Goal: Information Seeking & Learning: Learn about a topic

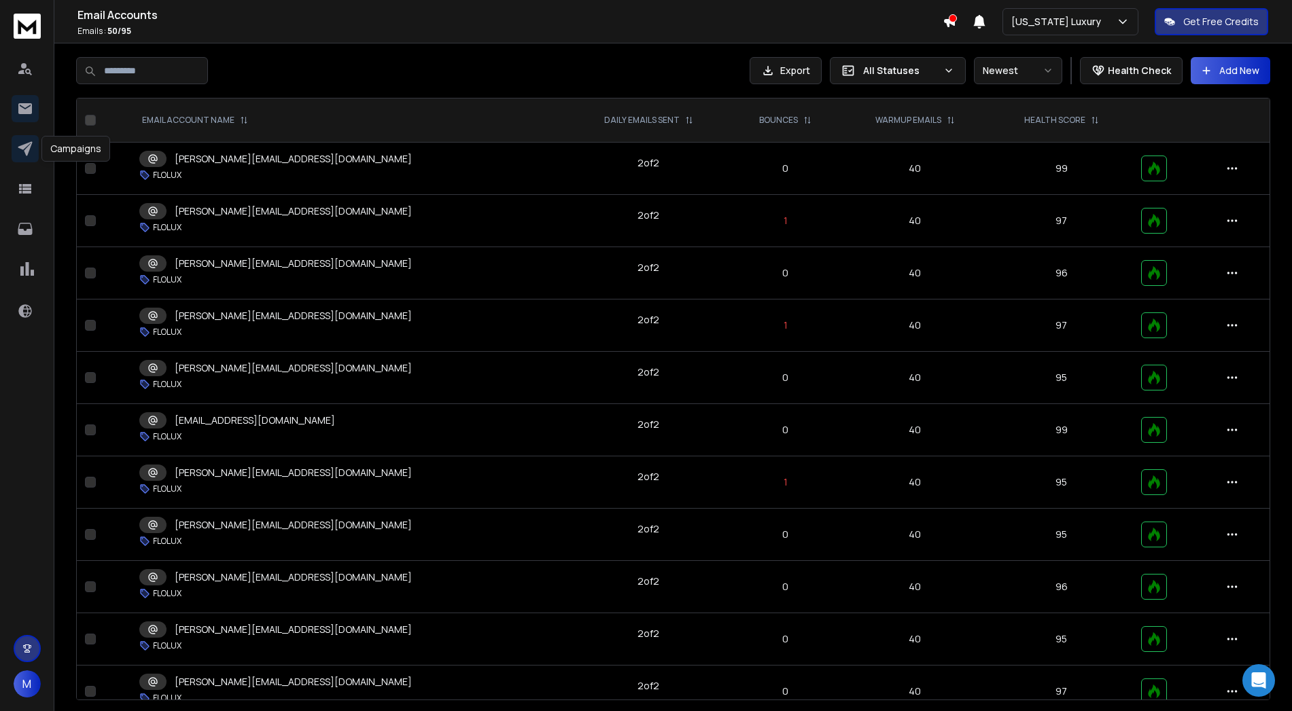
click at [22, 149] on icon at bounding box center [25, 148] width 14 height 14
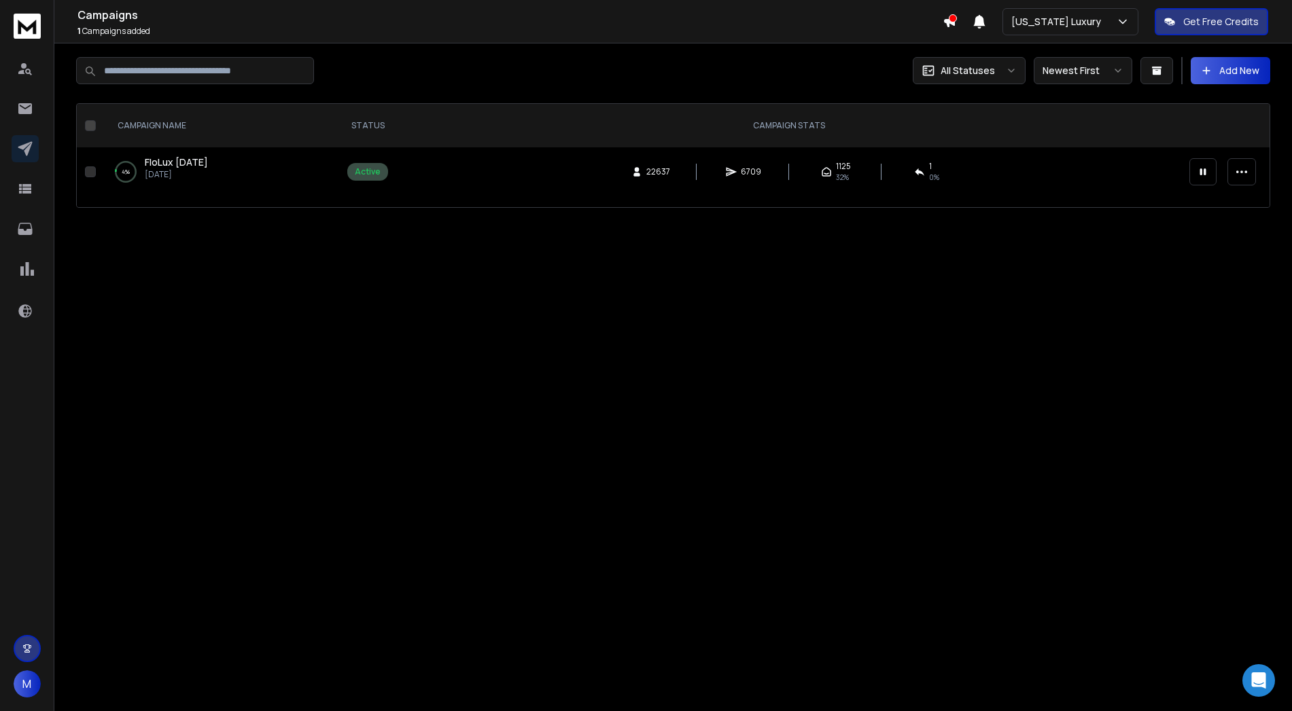
click at [208, 166] on span "FloLux August 2025" at bounding box center [176, 162] width 63 height 13
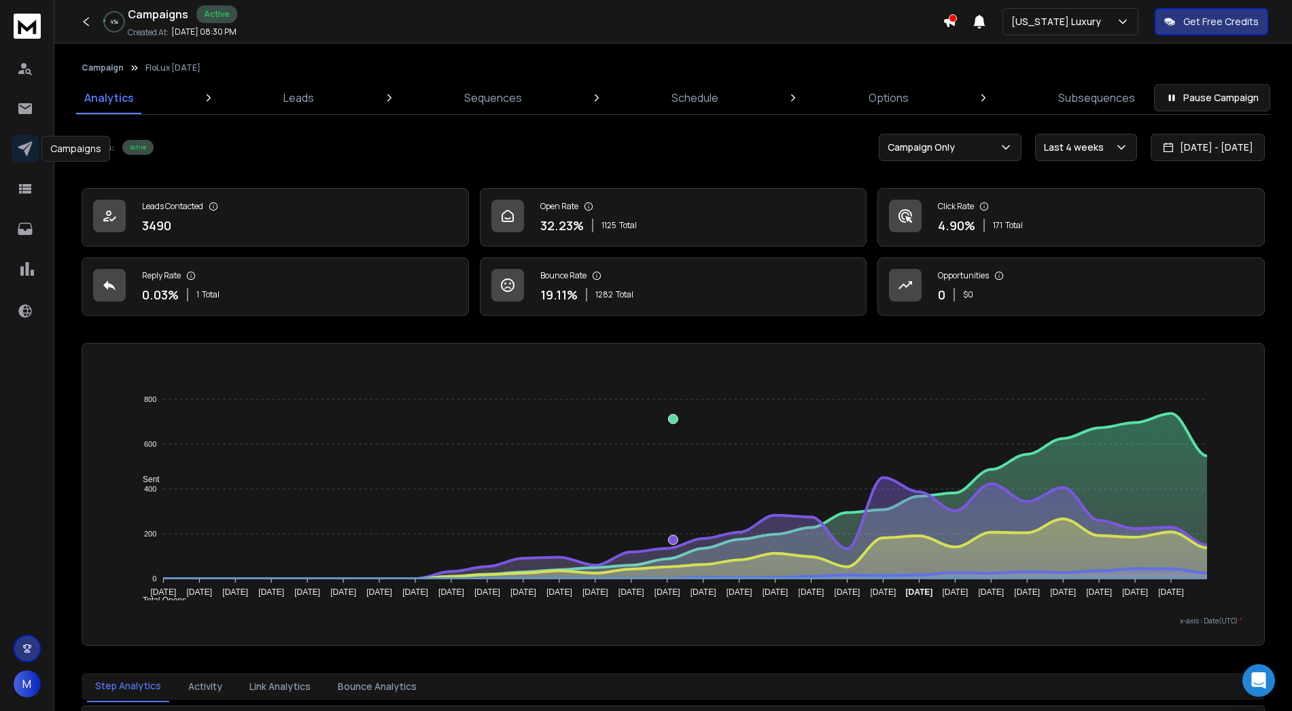
click at [27, 141] on icon at bounding box center [25, 149] width 16 height 16
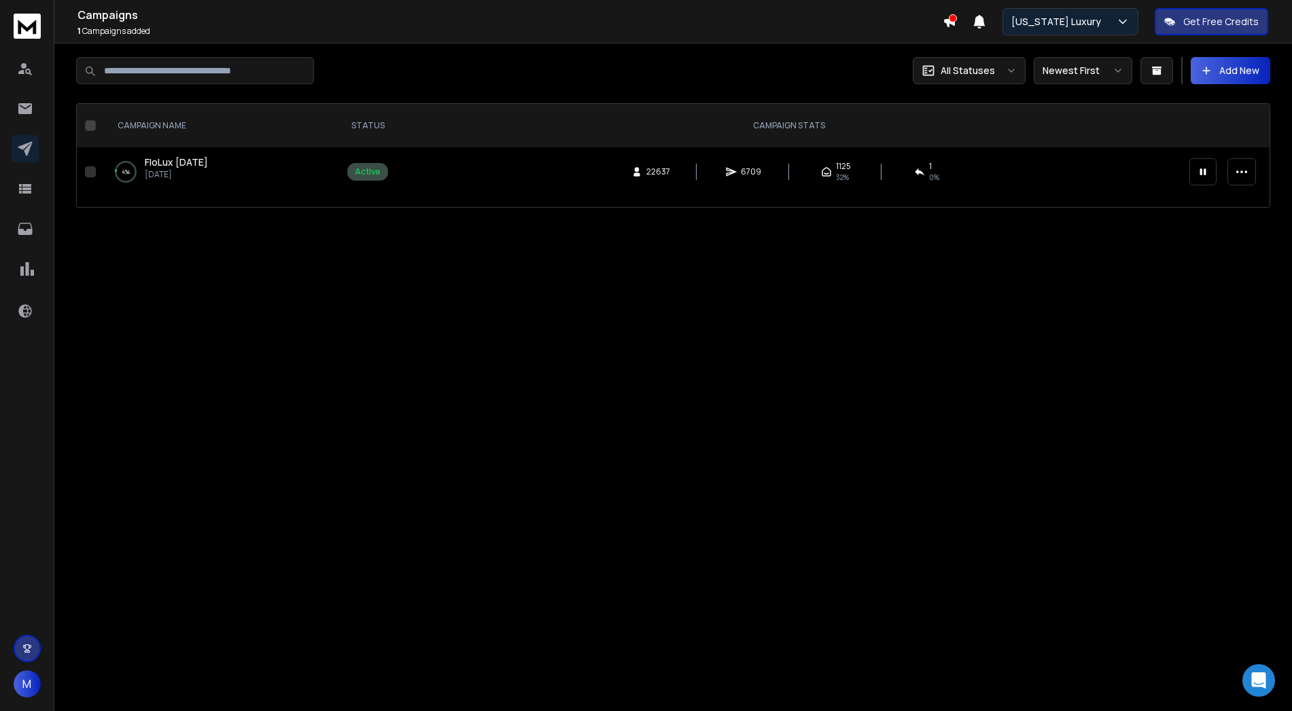
click at [1119, 17] on icon "button" at bounding box center [1123, 22] width 14 height 14
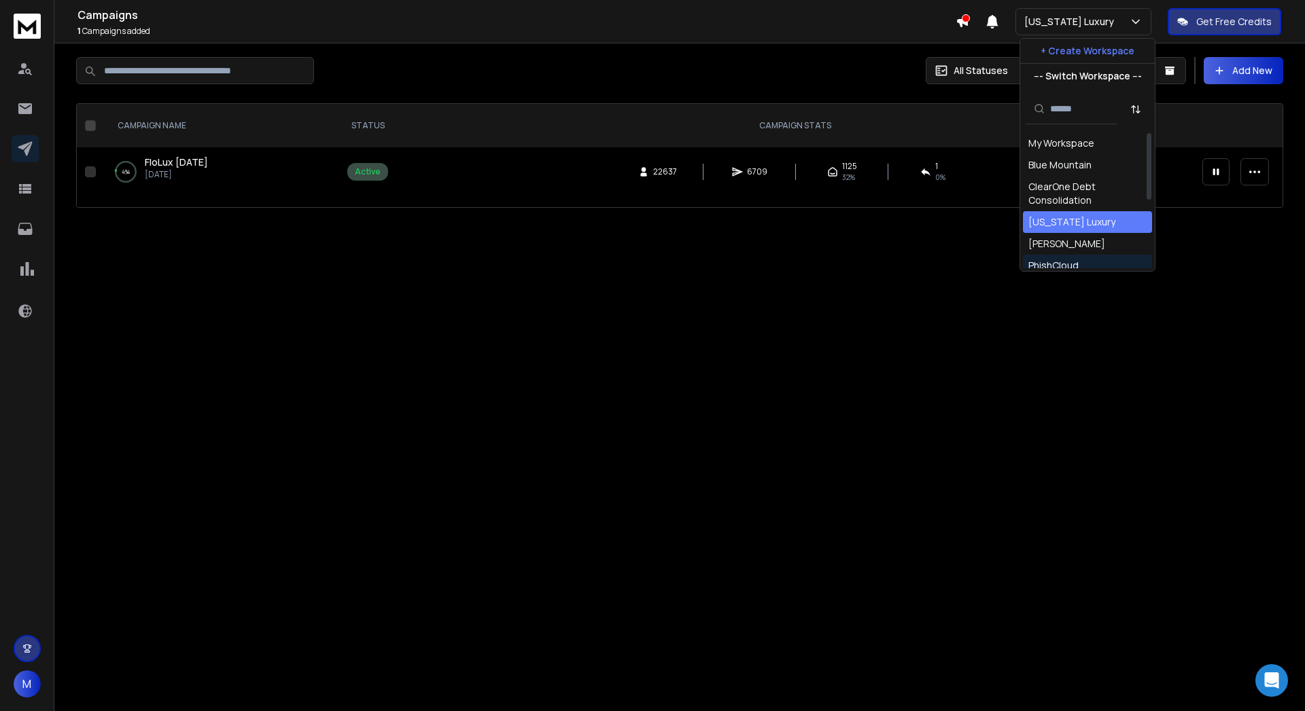
click at [1059, 264] on div "PhishCloud" at bounding box center [1053, 266] width 50 height 14
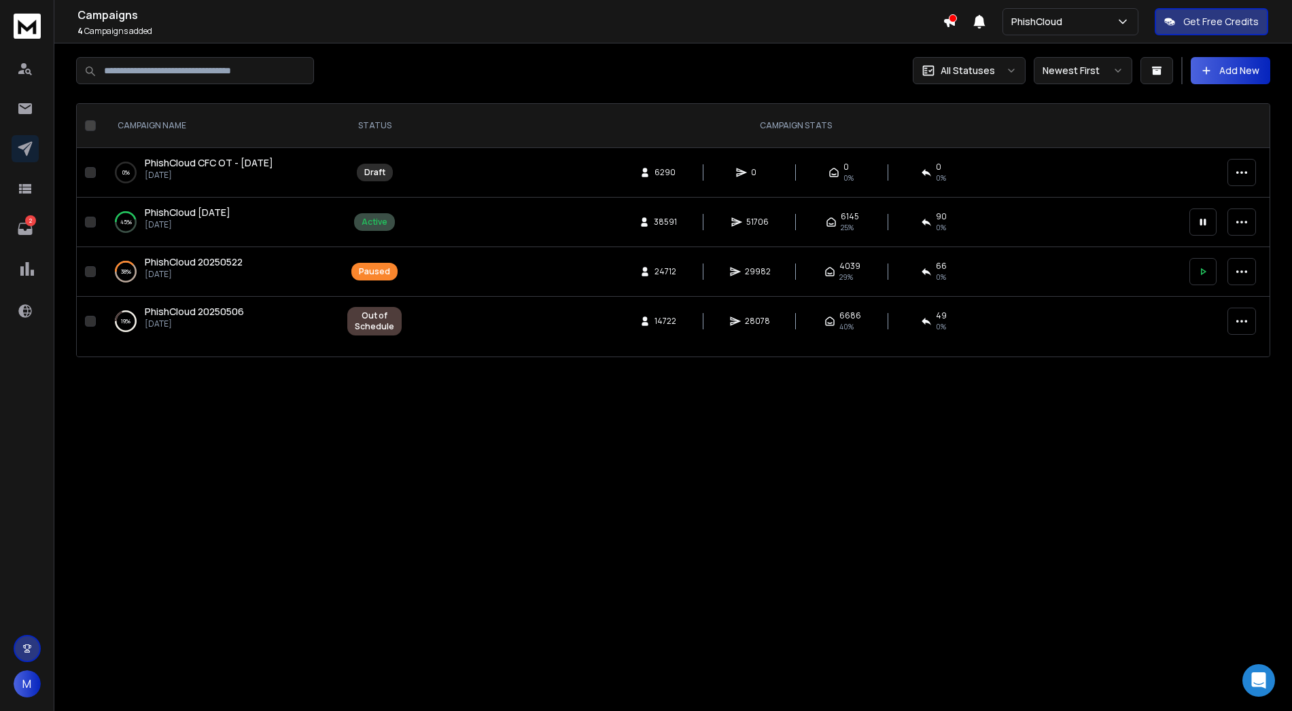
click at [181, 211] on span "PhishCloud July 2025" at bounding box center [188, 212] width 86 height 13
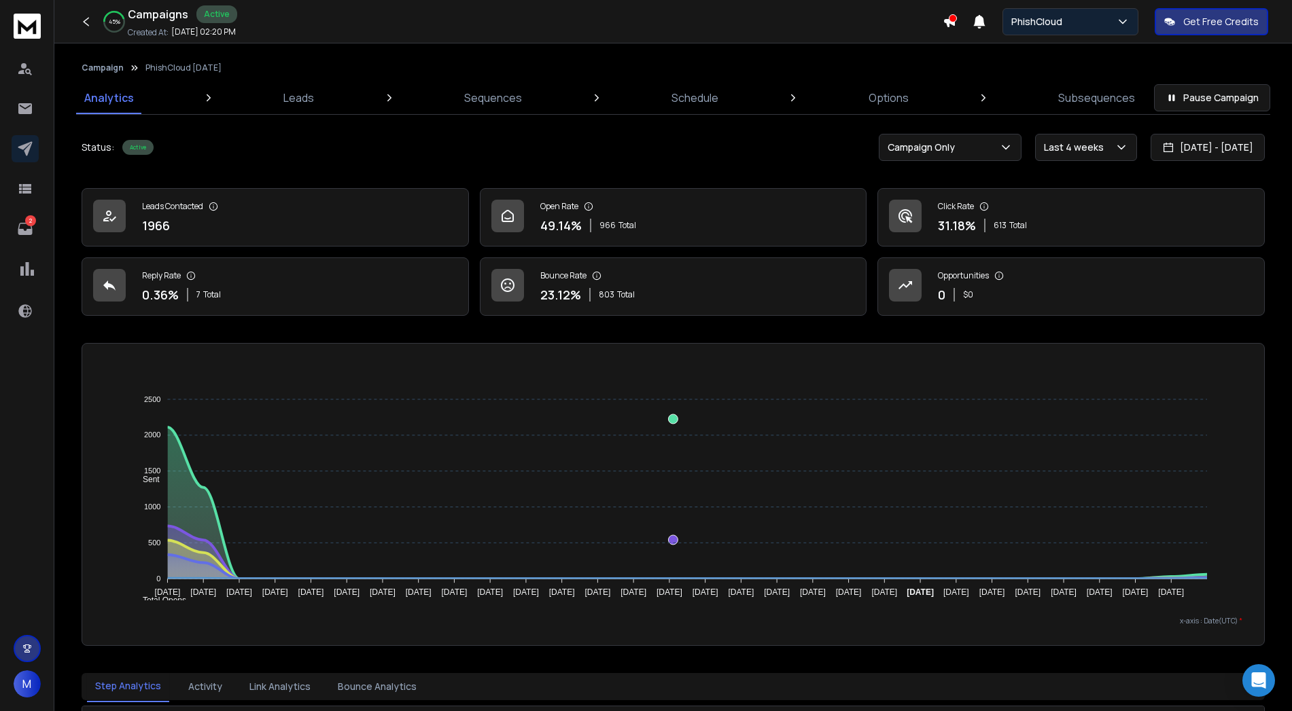
click at [1089, 18] on div "PhishCloud" at bounding box center [1070, 22] width 118 height 14
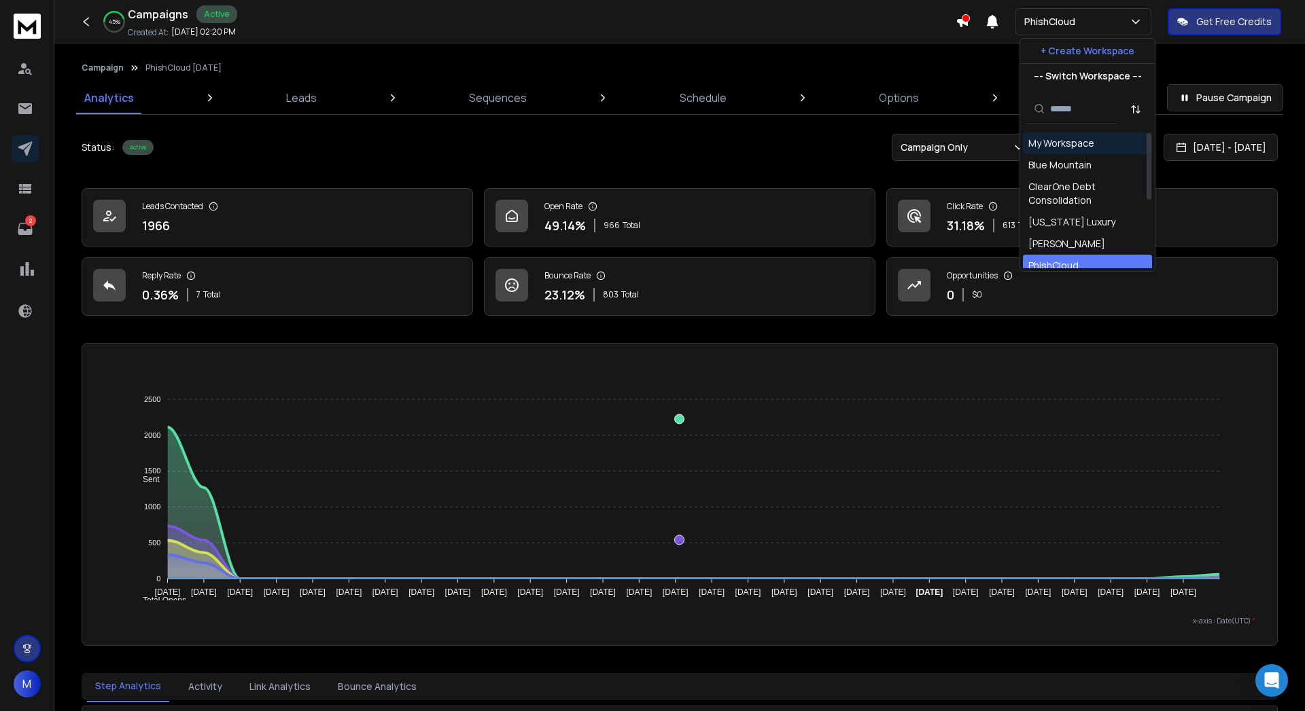
click at [1059, 143] on div "My Workspace" at bounding box center [1061, 144] width 66 height 14
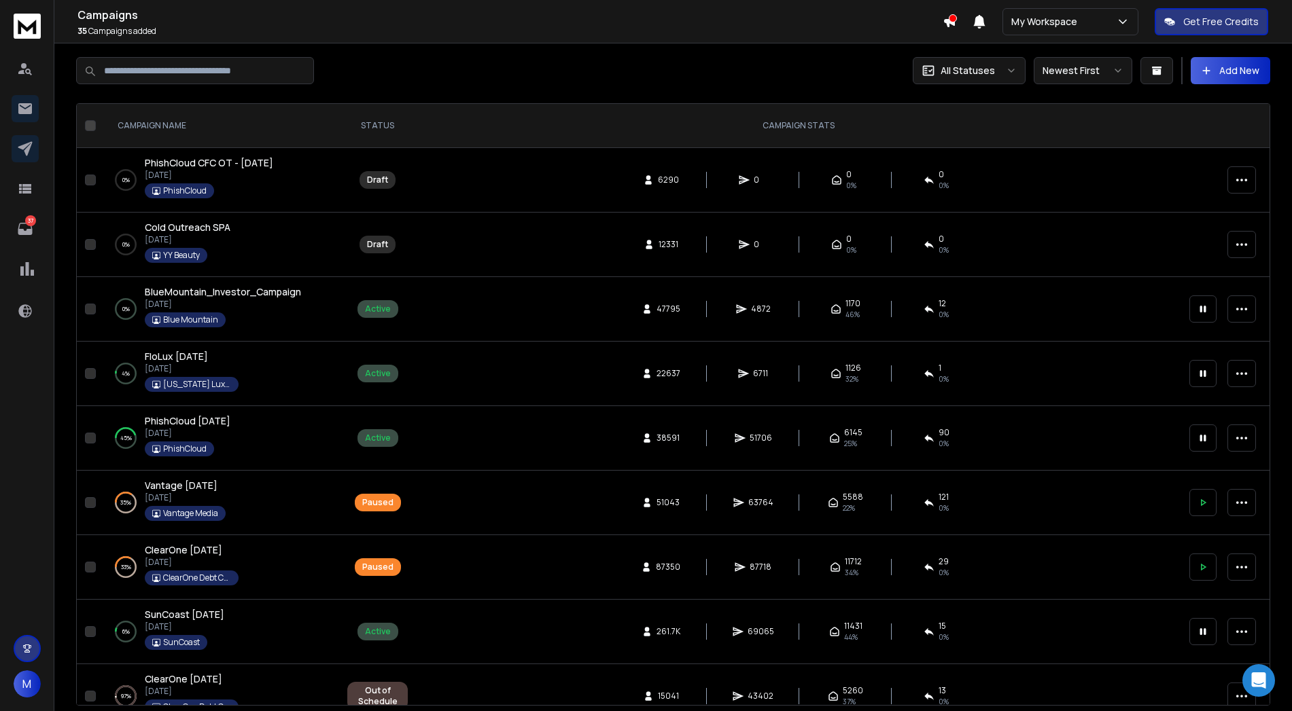
click at [27, 120] on link at bounding box center [25, 108] width 27 height 27
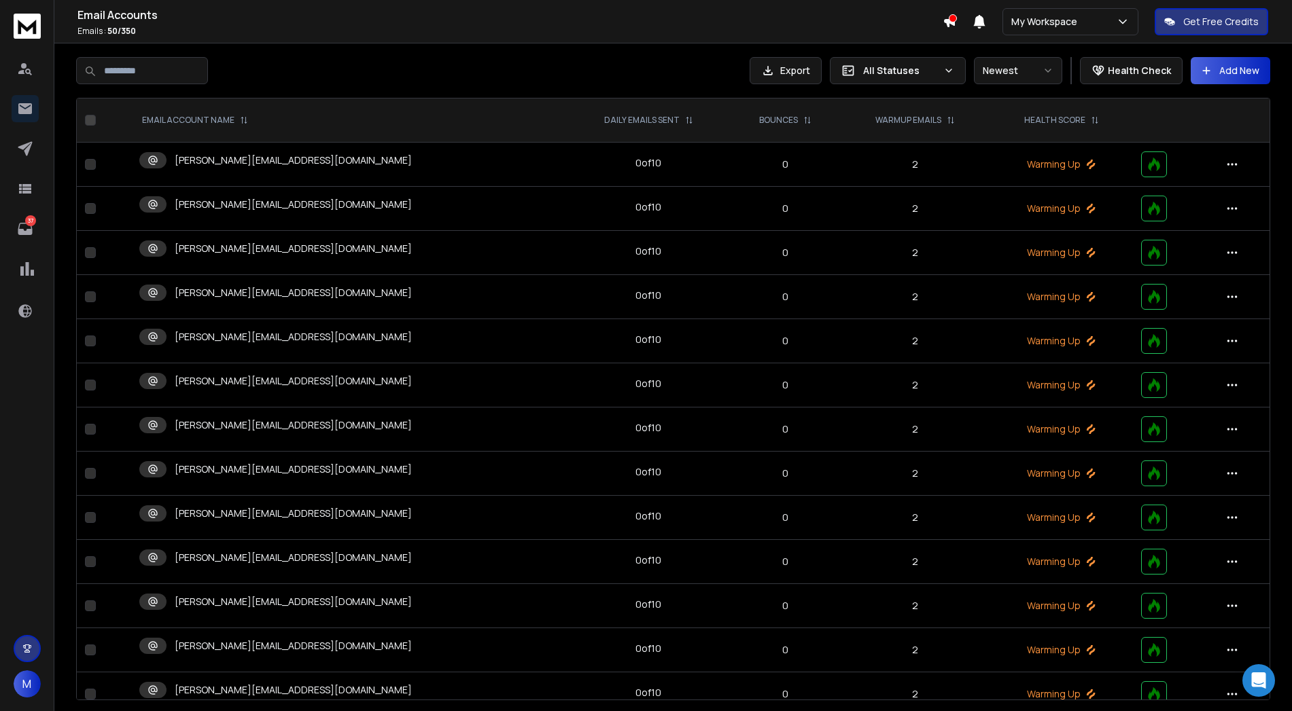
click at [947, 117] on icon at bounding box center [951, 120] width 8 height 8
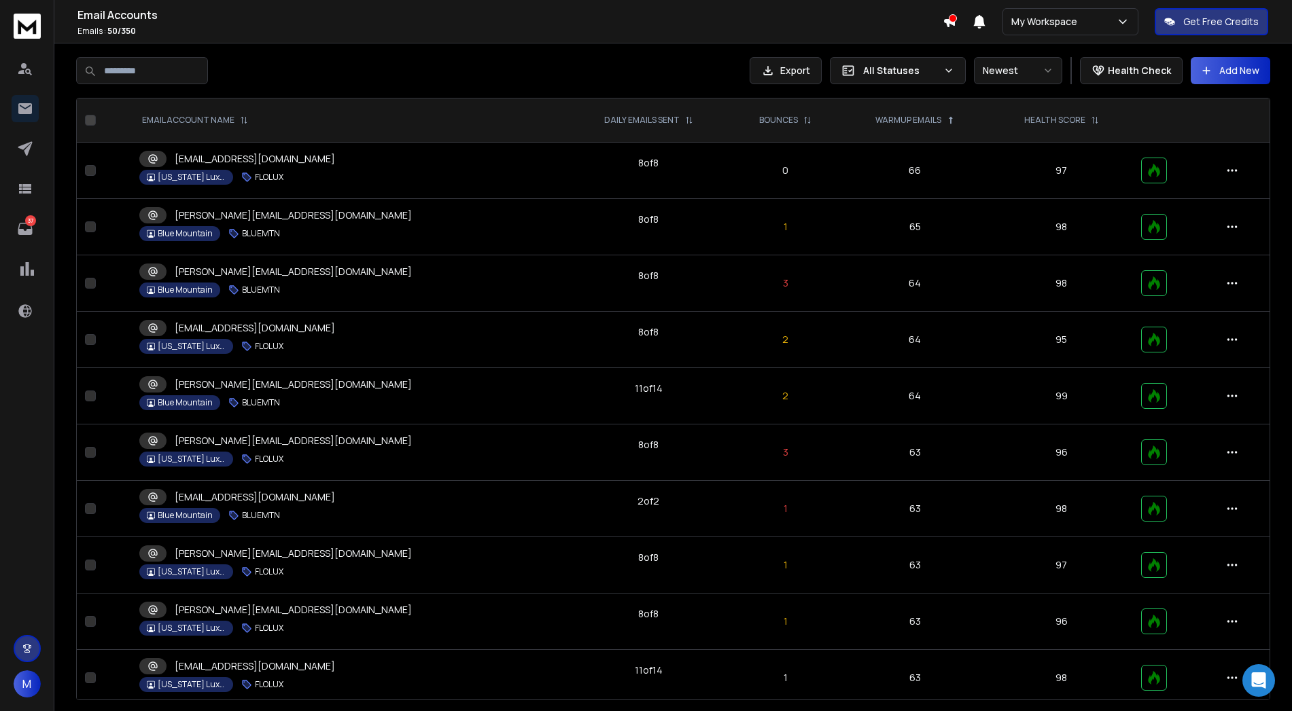
click at [925, 69] on p "All Statuses" at bounding box center [900, 71] width 75 height 14
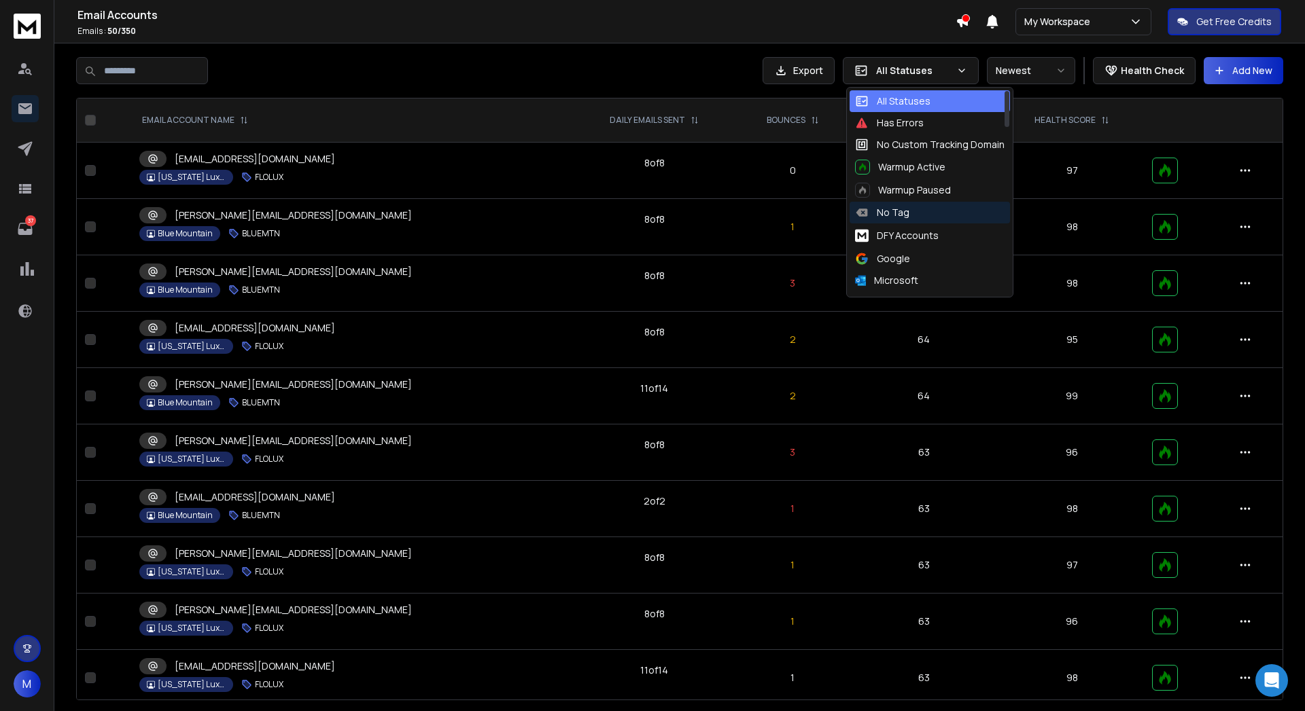
click at [924, 207] on div "No Tag" at bounding box center [929, 213] width 160 height 22
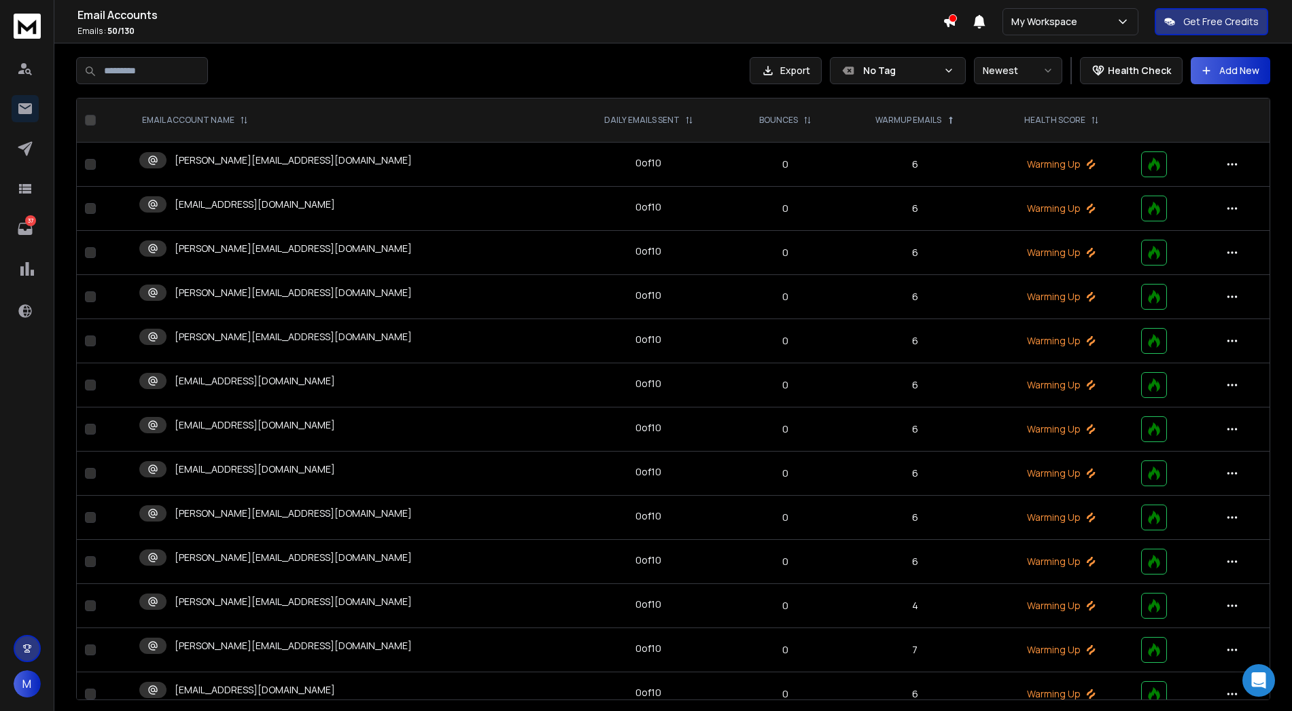
click at [947, 123] on icon at bounding box center [951, 120] width 8 height 8
click at [25, 277] on icon at bounding box center [27, 269] width 20 height 20
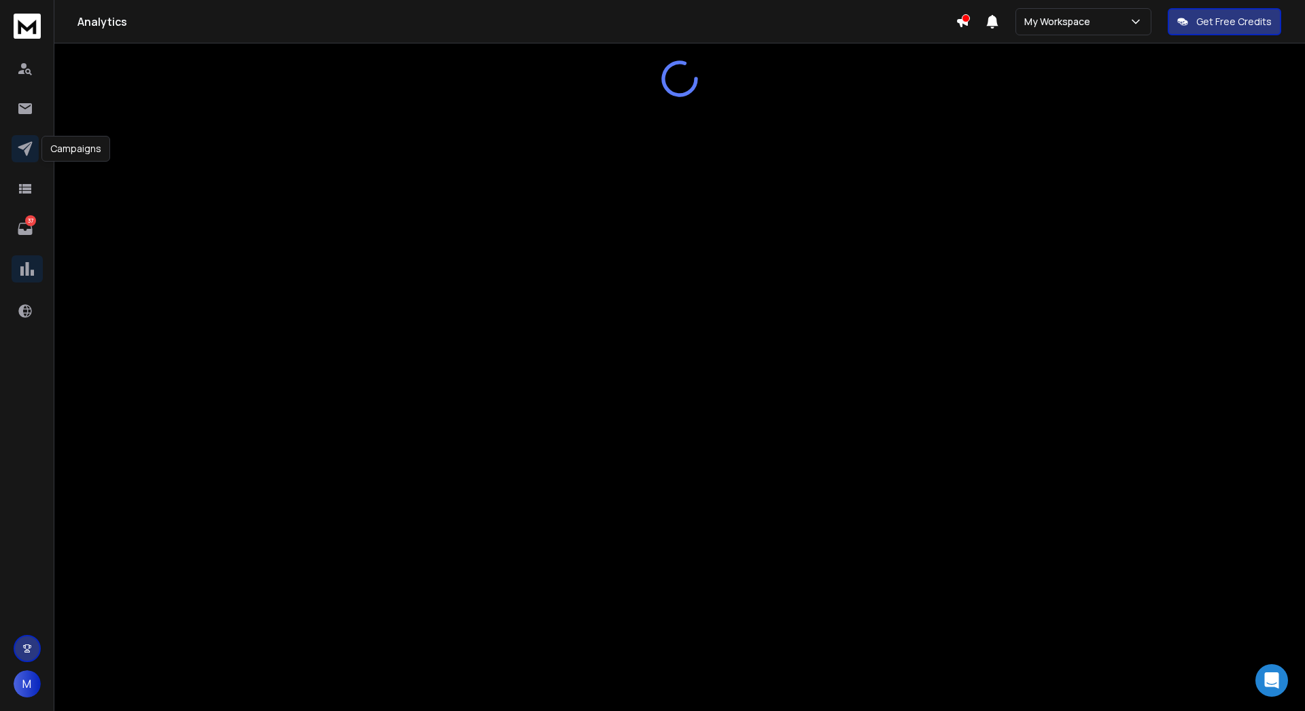
click at [28, 149] on icon at bounding box center [25, 148] width 14 height 14
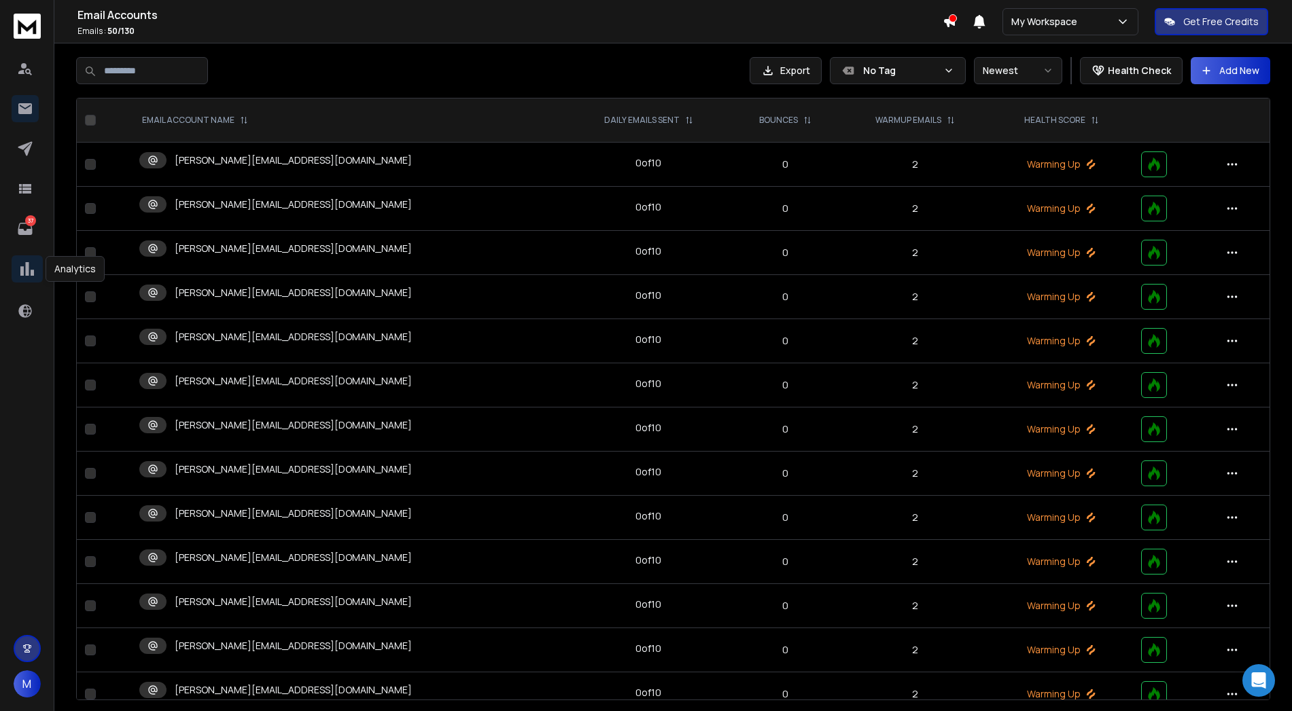
click at [32, 277] on icon at bounding box center [27, 269] width 20 height 20
click at [16, 154] on link at bounding box center [25, 148] width 27 height 27
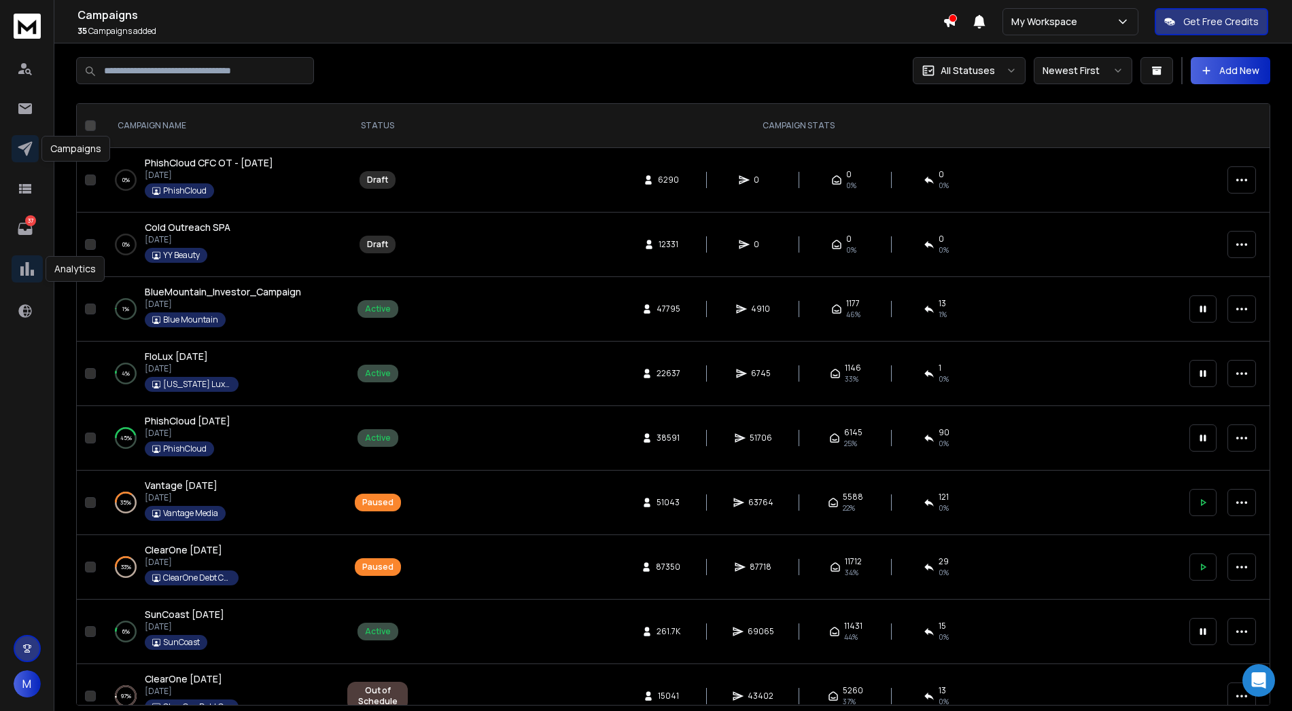
click at [31, 270] on icon at bounding box center [27, 269] width 14 height 14
